Goal: Communication & Community: Answer question/provide support

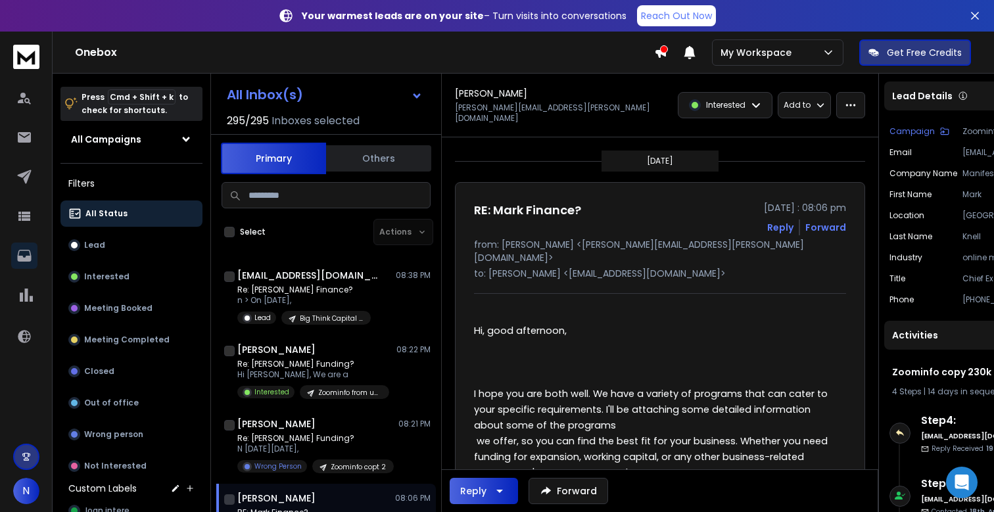
scroll to position [153, 0]
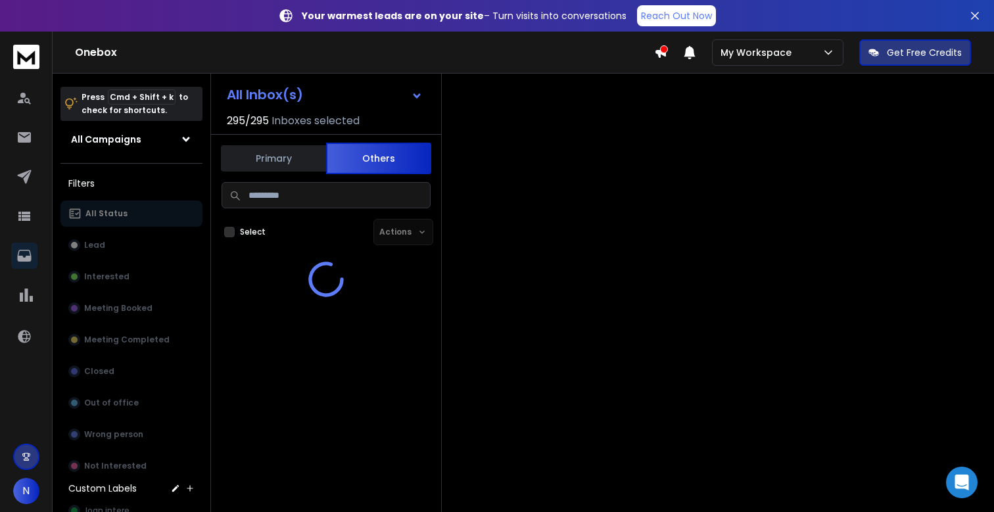
click at [358, 164] on button "Others" at bounding box center [378, 159] width 105 height 32
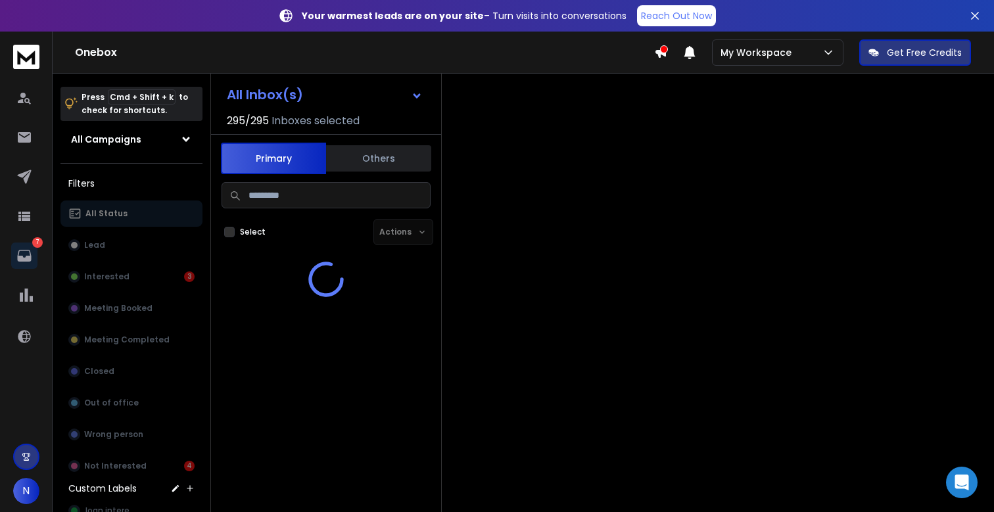
click at [291, 154] on button "Primary" at bounding box center [273, 159] width 105 height 32
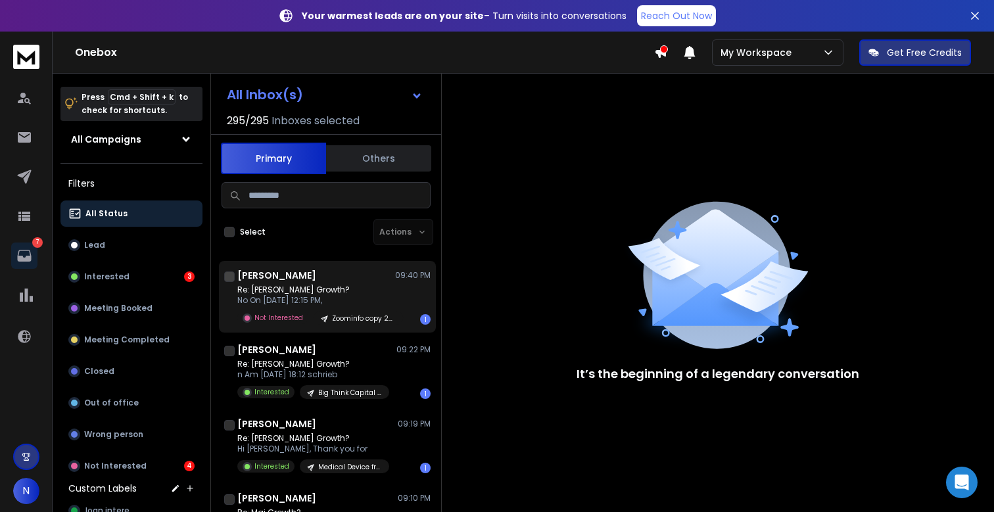
click at [324, 279] on div "[PERSON_NAME] 09:40 PM" at bounding box center [333, 275] width 193 height 13
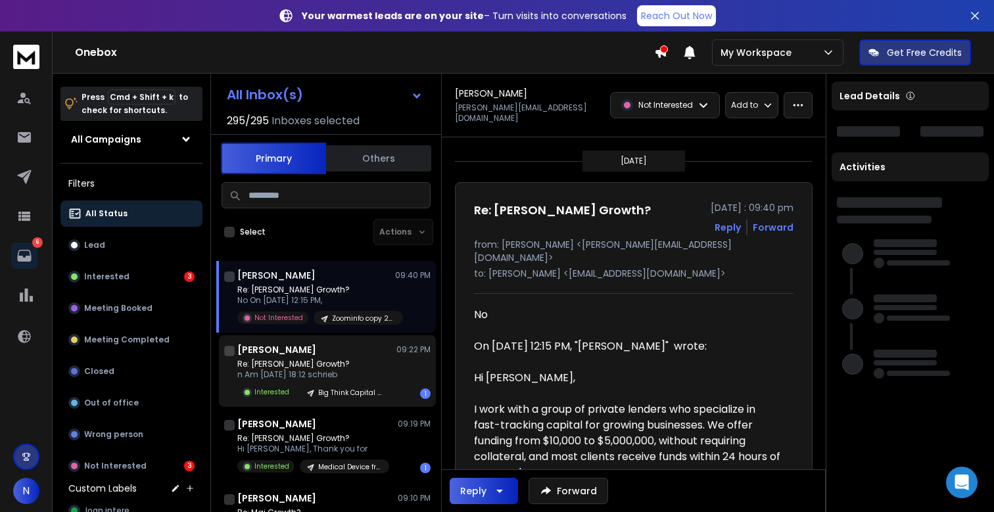
click at [324, 374] on p "n ﻿Am [DATE] 18:12 schrieb" at bounding box center [313, 374] width 152 height 11
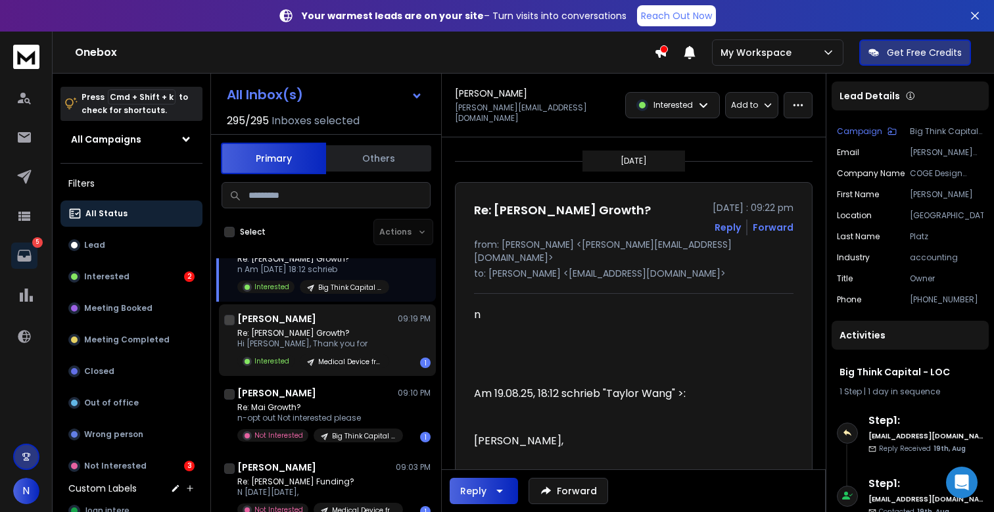
click at [329, 343] on p "Hi [PERSON_NAME], Thank you for" at bounding box center [313, 344] width 152 height 11
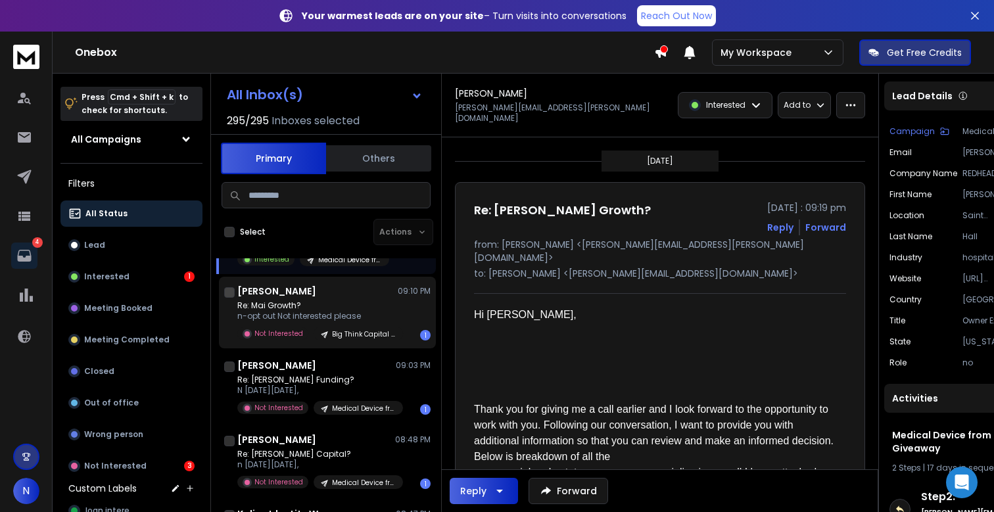
click at [325, 318] on p "n-opt out Not interested please" at bounding box center [316, 316] width 158 height 11
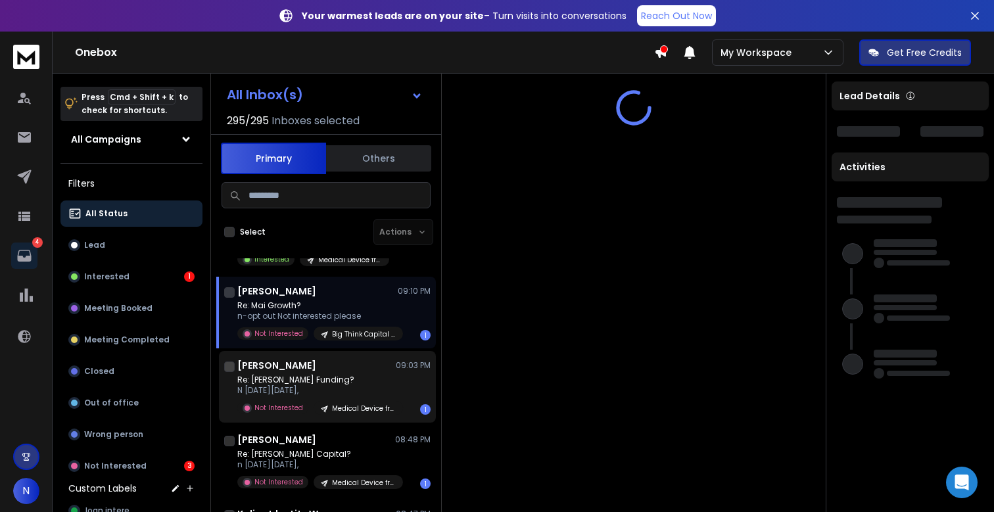
click at [325, 366] on div "[PERSON_NAME] 09:03 PM" at bounding box center [333, 365] width 193 height 13
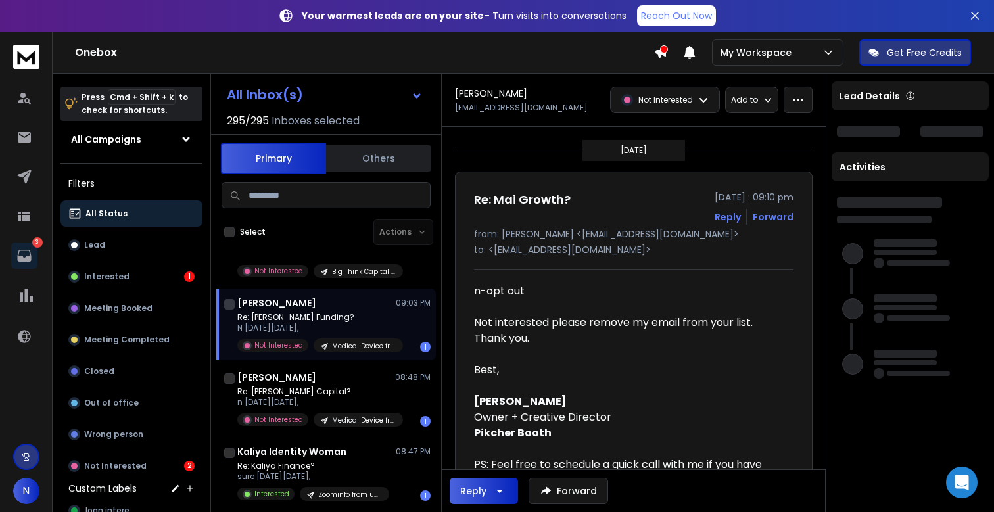
scroll to position [307, 0]
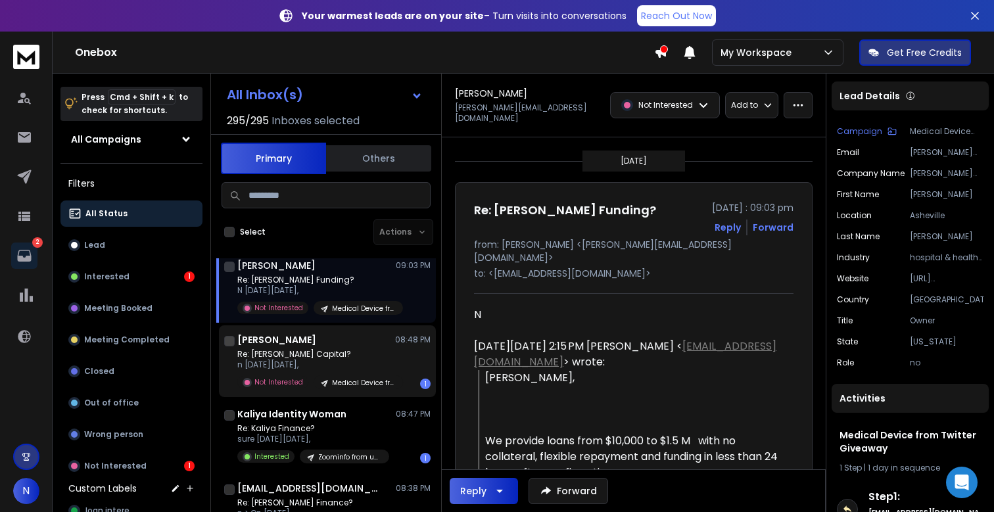
click at [327, 338] on div "[PERSON_NAME] 08:48 PM" at bounding box center [333, 339] width 193 height 13
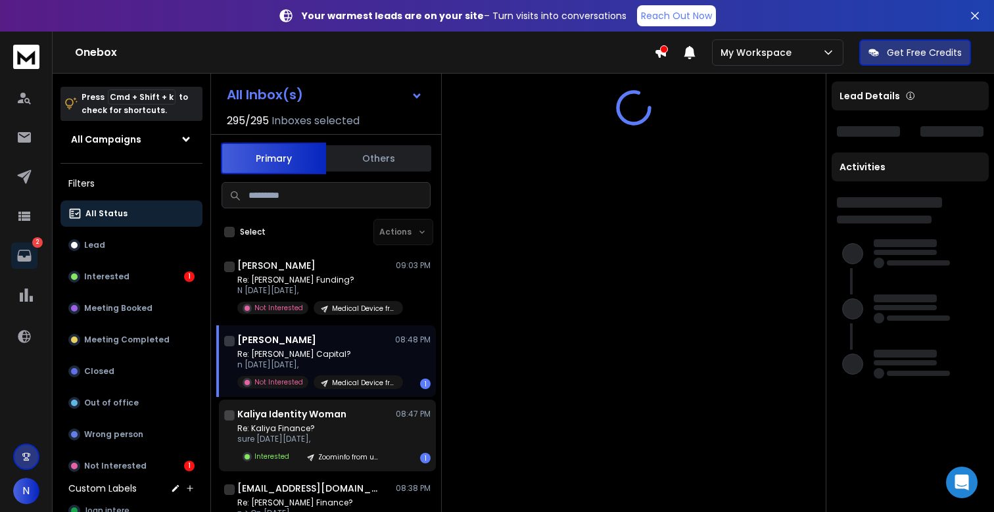
click at [327, 413] on h1 "Kaliya Identity Woman" at bounding box center [291, 414] width 109 height 13
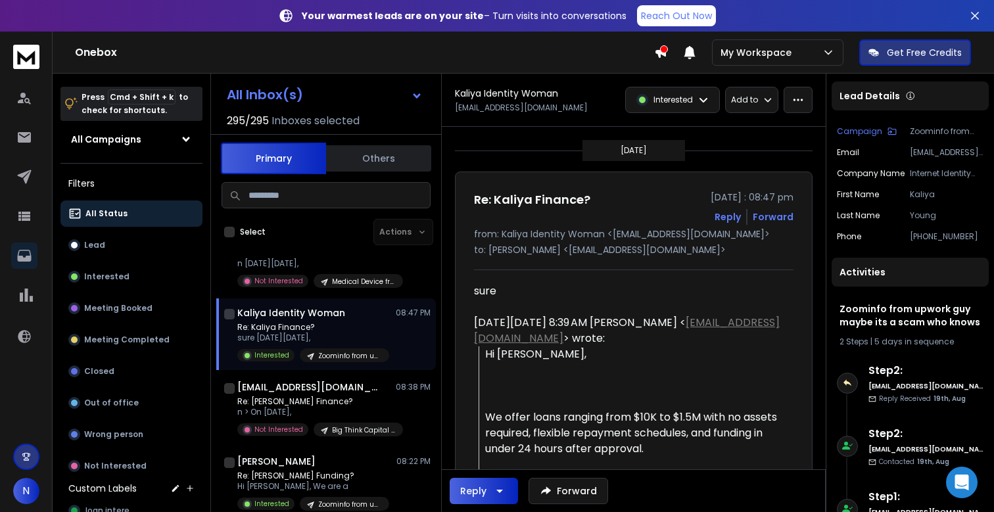
scroll to position [416, 0]
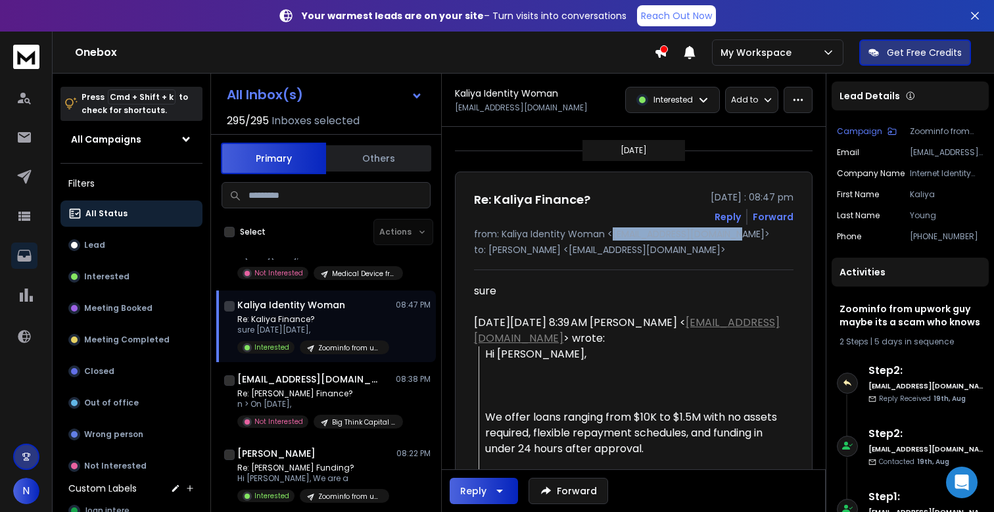
drag, startPoint x: 734, startPoint y: 231, endPoint x: 611, endPoint y: 230, distance: 122.3
click at [611, 230] on p "from: Kaliya Identity Woman <[EMAIL_ADDRESS][DOMAIN_NAME]>" at bounding box center [634, 233] width 320 height 13
copy p "[EMAIL_ADDRESS][DOMAIN_NAME]"
click at [915, 197] on p "Kaliya" at bounding box center [947, 194] width 74 height 11
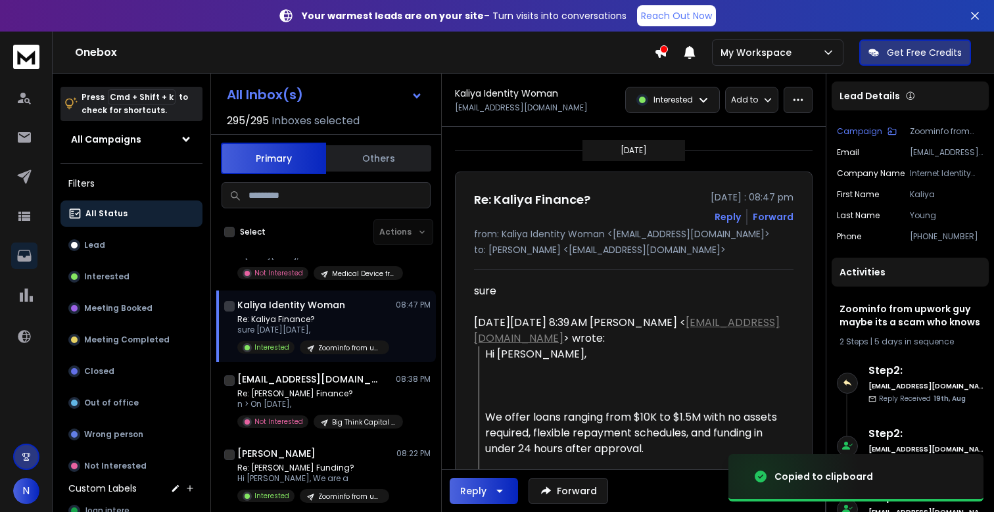
click at [467, 502] on button "Reply" at bounding box center [484, 491] width 68 height 26
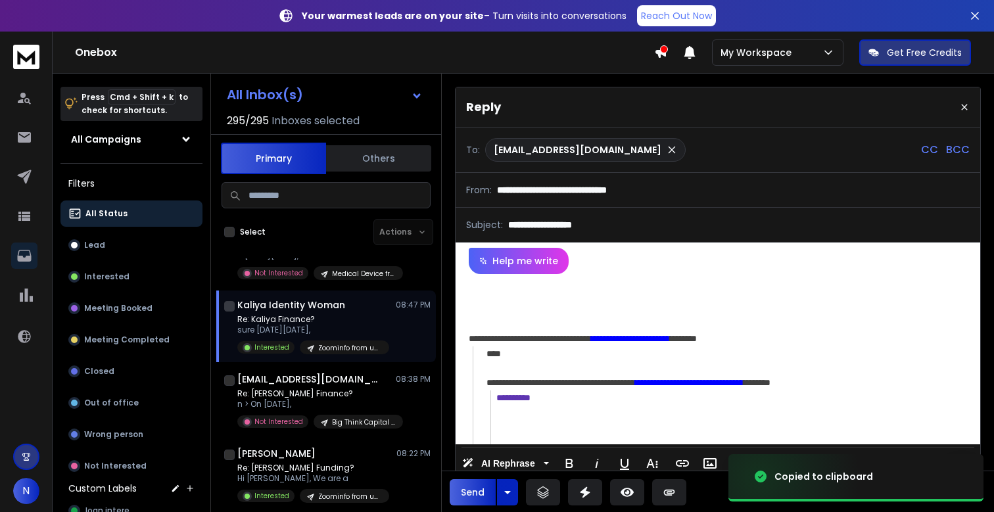
click at [691, 154] on input at bounding box center [737, 150] width 92 height 24
paste input "**********"
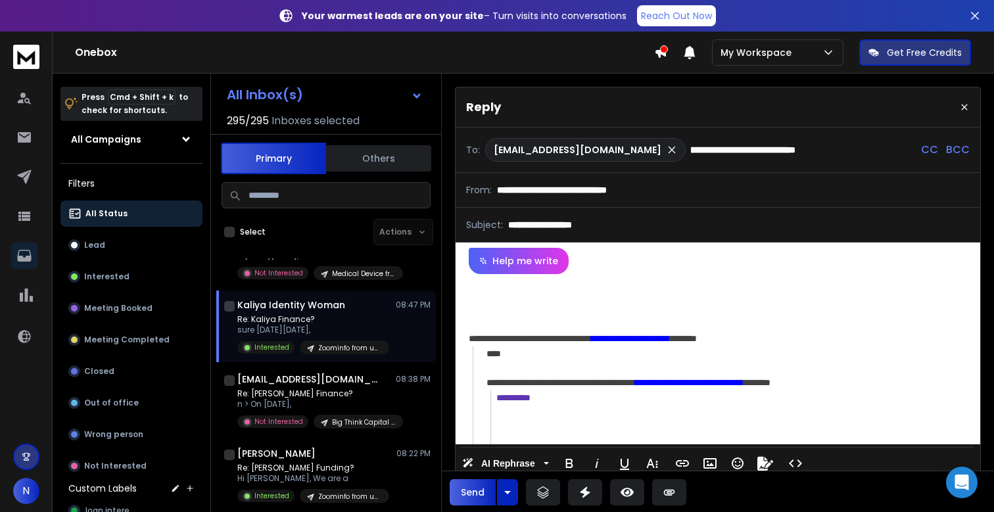
type input "**********"
click at [562, 303] on div "**********" at bounding box center [718, 359] width 525 height 170
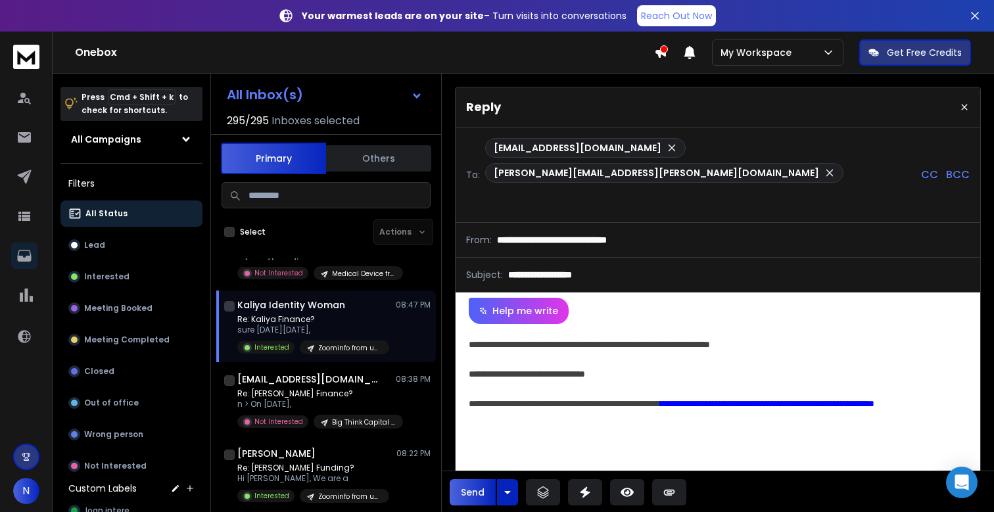
click at [465, 488] on button "Send" at bounding box center [473, 492] width 46 height 26
